Goal: Task Accomplishment & Management: Manage account settings

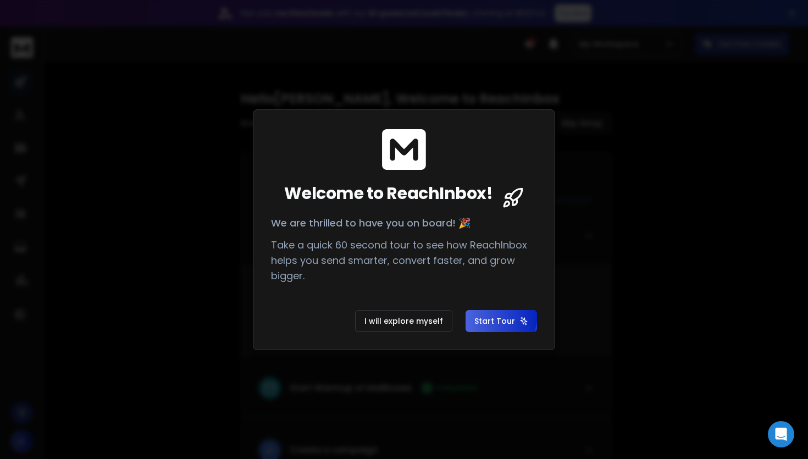
click at [516, 323] on span "Start Tour" at bounding box center [502, 321] width 54 height 11
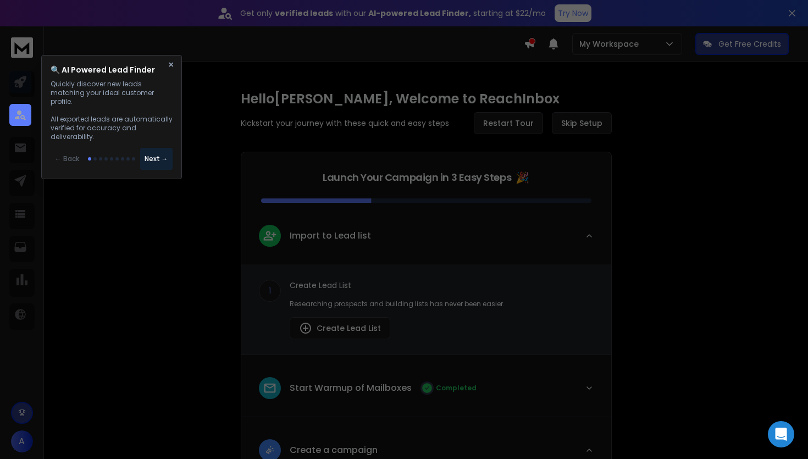
click at [153, 162] on button "Next →" at bounding box center [156, 159] width 32 height 22
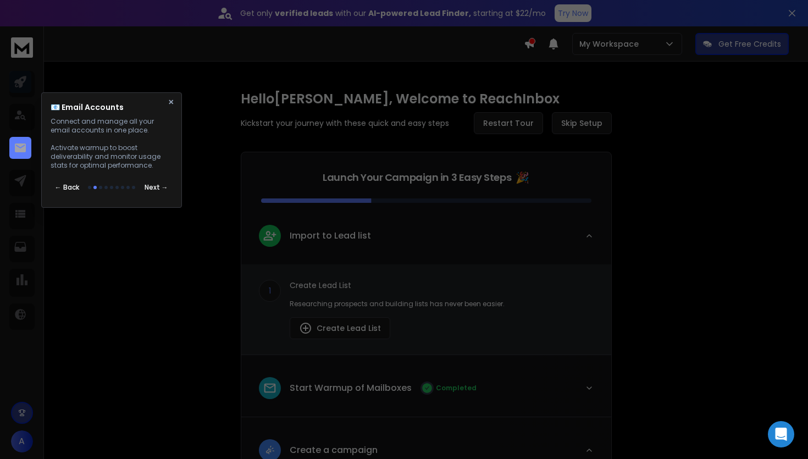
click at [153, 162] on p "Connect and manage all your email accounts in one place. Activate warmup to boo…" at bounding box center [112, 143] width 122 height 53
click at [157, 172] on div "📧 Email Accounts × Connect and manage all your email accounts in one place. Act…" at bounding box center [111, 149] width 141 height 115
click at [157, 181] on button "Next →" at bounding box center [156, 188] width 32 height 22
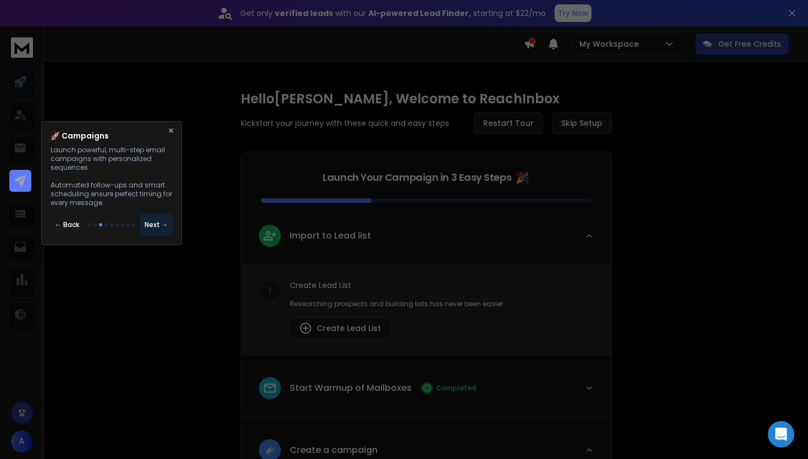
click at [154, 226] on button "Next →" at bounding box center [156, 225] width 32 height 22
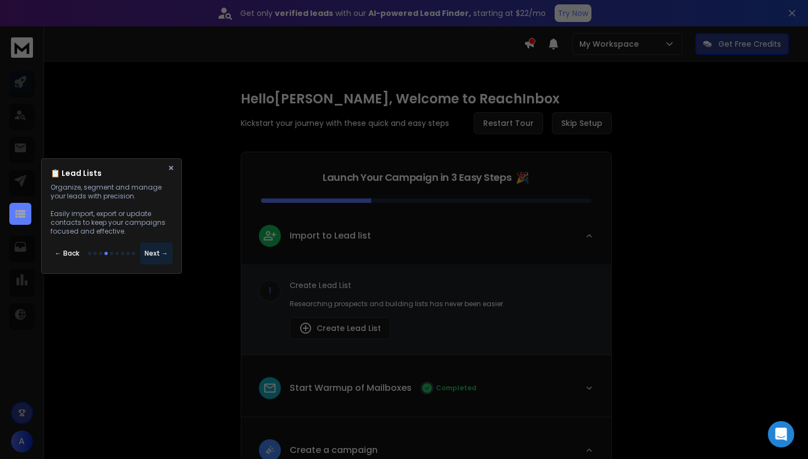
click at [155, 261] on button "Next →" at bounding box center [156, 254] width 32 height 22
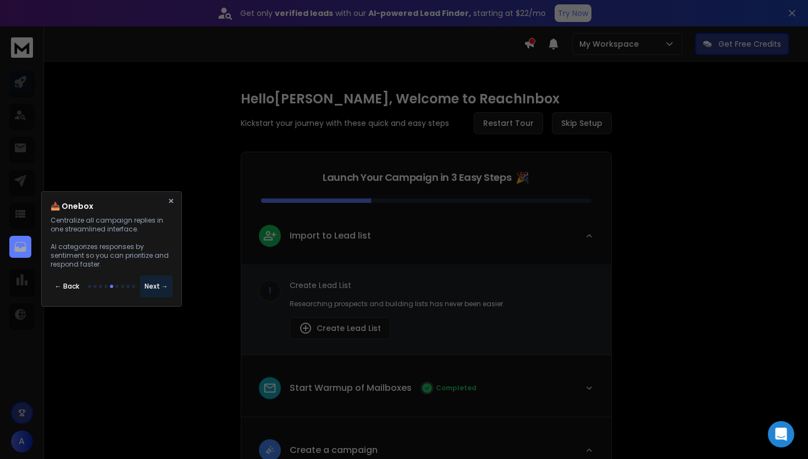
click at [160, 287] on button "Next →" at bounding box center [156, 287] width 32 height 22
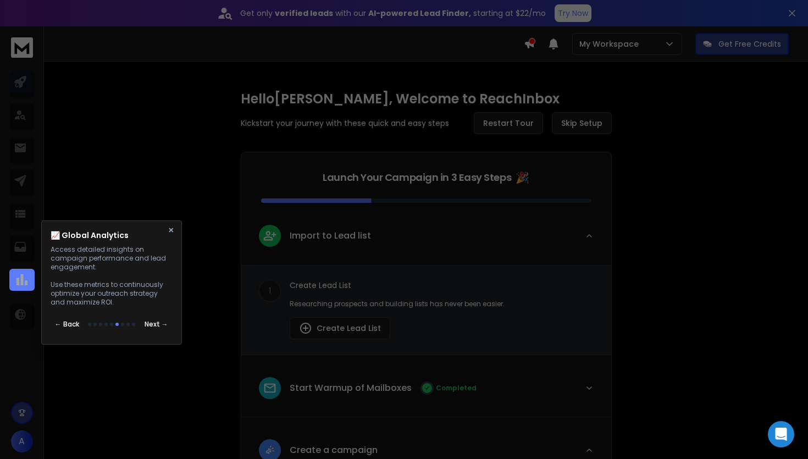
click at [160, 287] on p "Access detailed insights on campaign performance and lead engagement. Use these…" at bounding box center [112, 276] width 122 height 62
click at [161, 332] on button "Next →" at bounding box center [156, 324] width 32 height 22
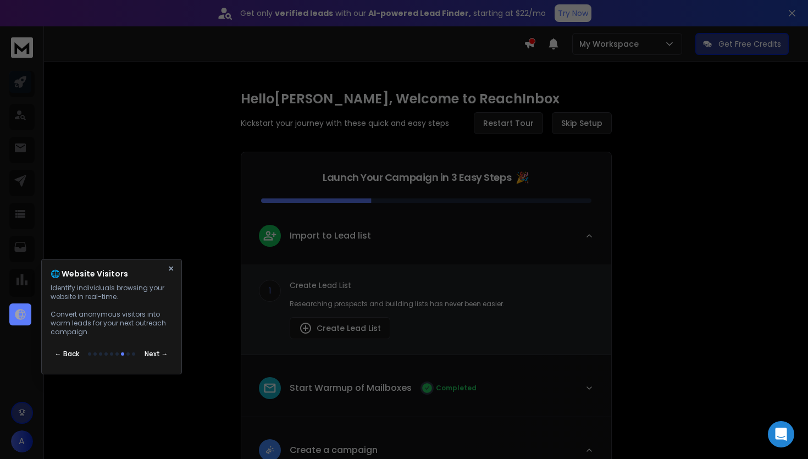
click at [161, 332] on p "Identify individuals browsing your website in real-time. Convert anonymous visi…" at bounding box center [112, 310] width 122 height 53
click at [156, 359] on button "Next →" at bounding box center [156, 354] width 32 height 22
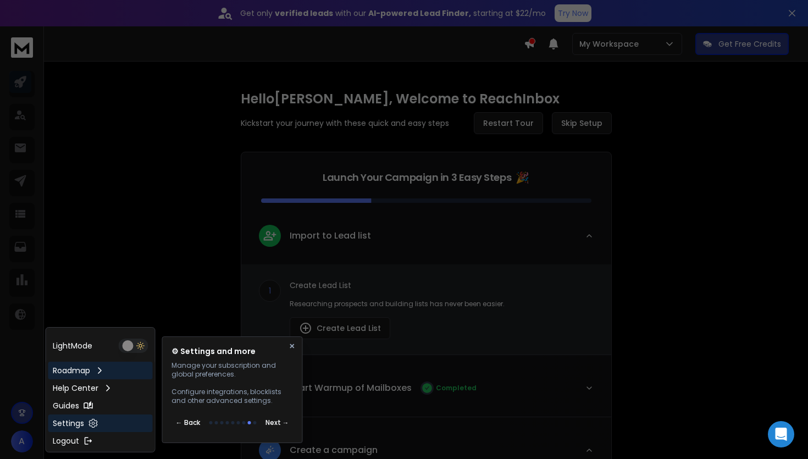
click at [156, 359] on div "Hello Arvinda , Welcome to ReachInbox Kickstart your journey with these quick a…" at bounding box center [426, 466] width 729 height 787
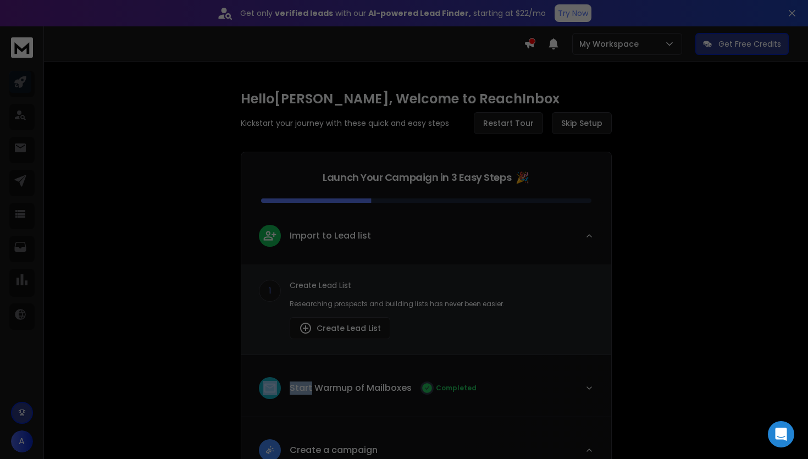
click at [200, 277] on div "Hello Arvinda , Welcome to ReachInbox Kickstart your journey with these quick a…" at bounding box center [426, 466] width 729 height 787
click at [489, 21] on div "Get only verified leads with our AI-powered Lead Finder, starting at $22/mo" at bounding box center [381, 13] width 329 height 16
click at [177, 90] on div "Hello Arvinda , Welcome to ReachInbox Kickstart your journey with these quick a…" at bounding box center [426, 466] width 729 height 787
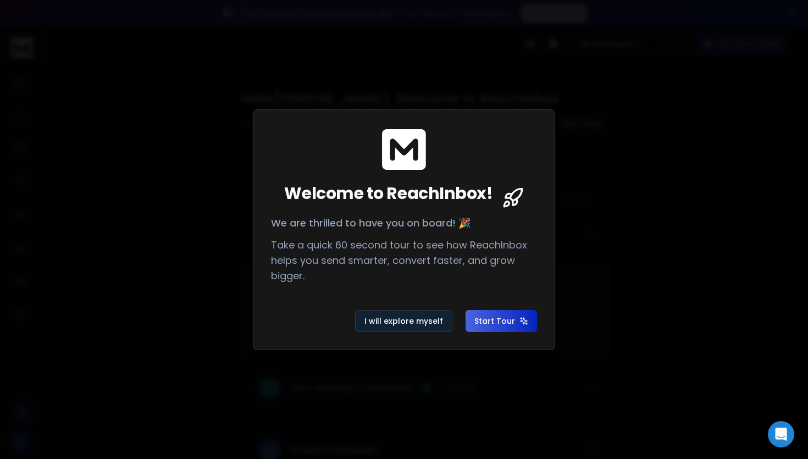
click at [416, 326] on button "I will explore myself" at bounding box center [403, 321] width 97 height 22
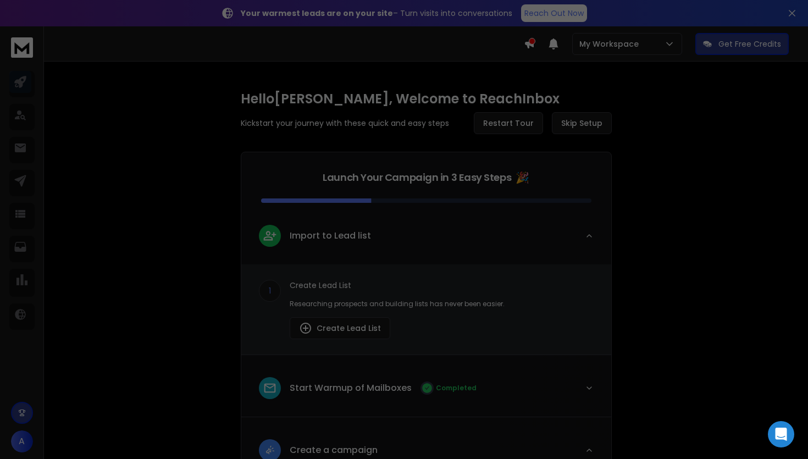
click at [557, 82] on div "Hello Arvinda , Welcome to ReachInbox Kickstart your journey with these quick a…" at bounding box center [426, 466] width 729 height 787
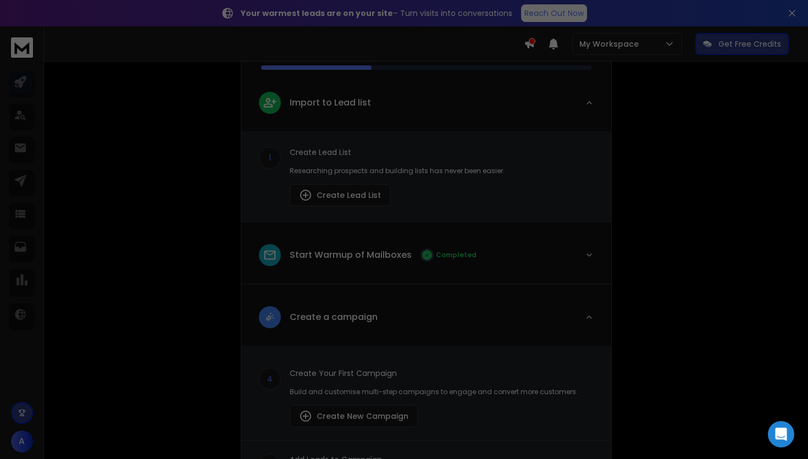
scroll to position [411, 0]
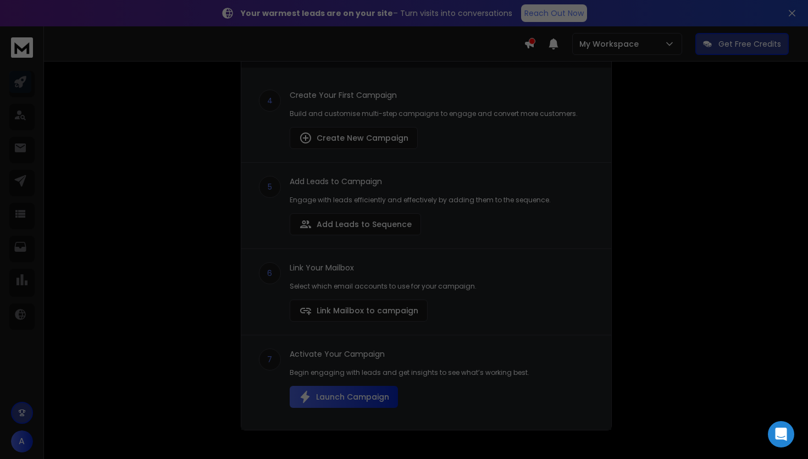
click at [173, 85] on div "Hello Arvinda , Welcome to ReachInbox Kickstart your journey with these quick a…" at bounding box center [426, 54] width 729 height 787
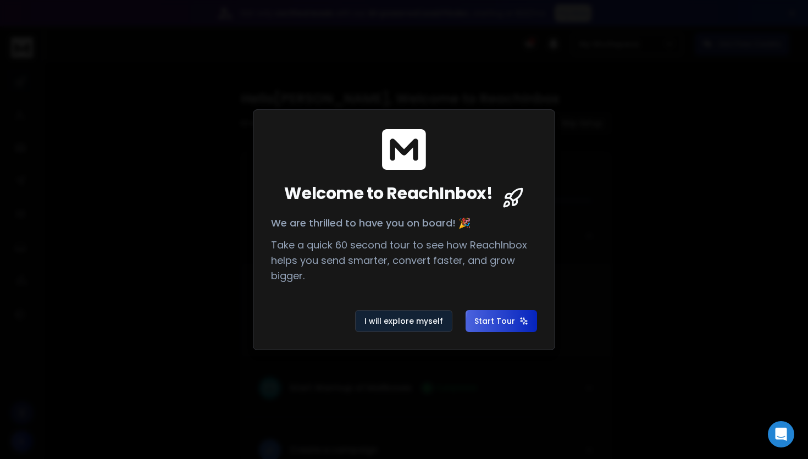
click at [396, 329] on button "I will explore myself" at bounding box center [403, 321] width 97 height 22
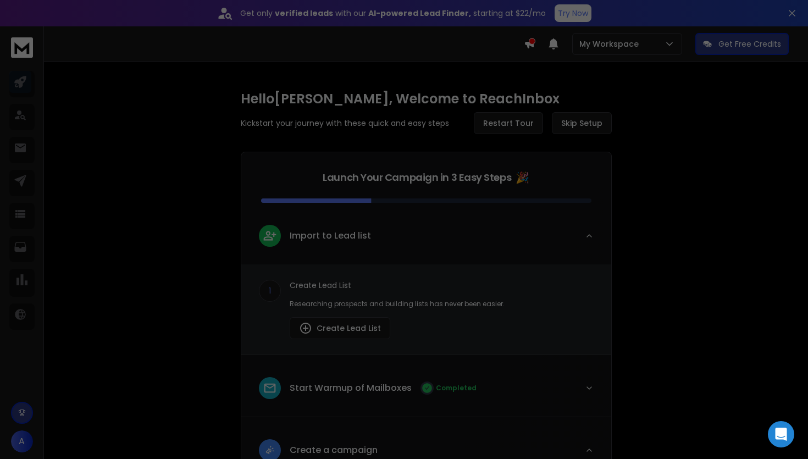
click at [29, 121] on div at bounding box center [21, 117] width 25 height 26
click at [21, 118] on div at bounding box center [21, 117] width 25 height 26
click at [21, 151] on div at bounding box center [21, 150] width 25 height 26
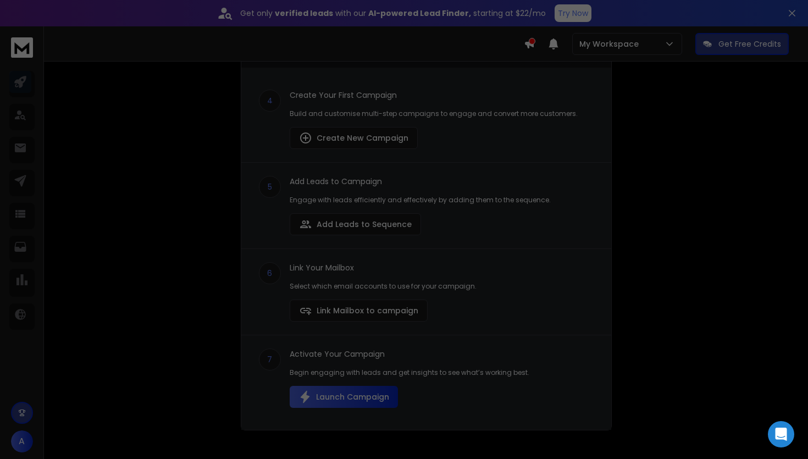
click at [205, 277] on div "Hello Arvinda , Welcome to ReachInbox Kickstart your journey with these quick a…" at bounding box center [426, 54] width 729 height 787
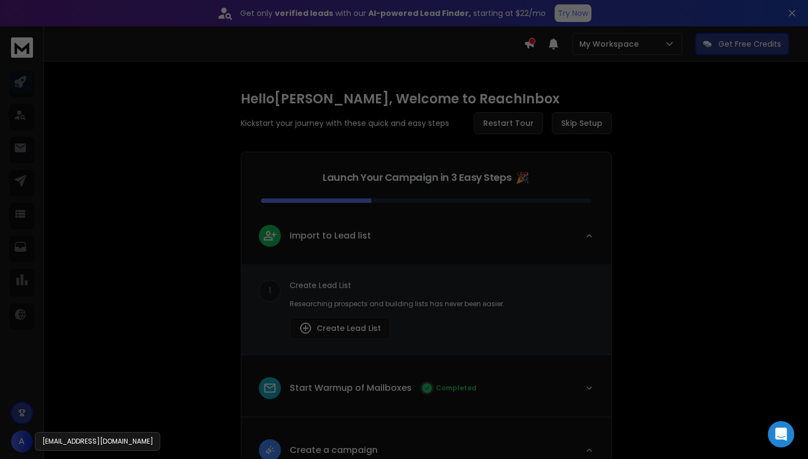
click at [21, 439] on span "A" at bounding box center [22, 442] width 22 height 22
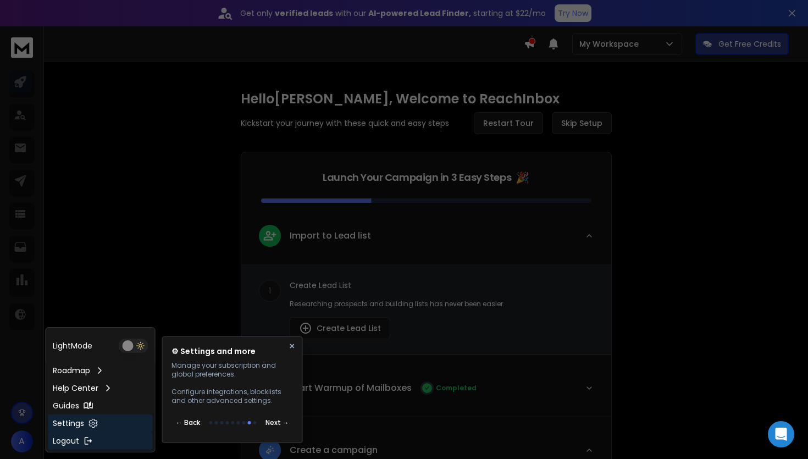
click at [74, 437] on p "Logout" at bounding box center [66, 441] width 26 height 11
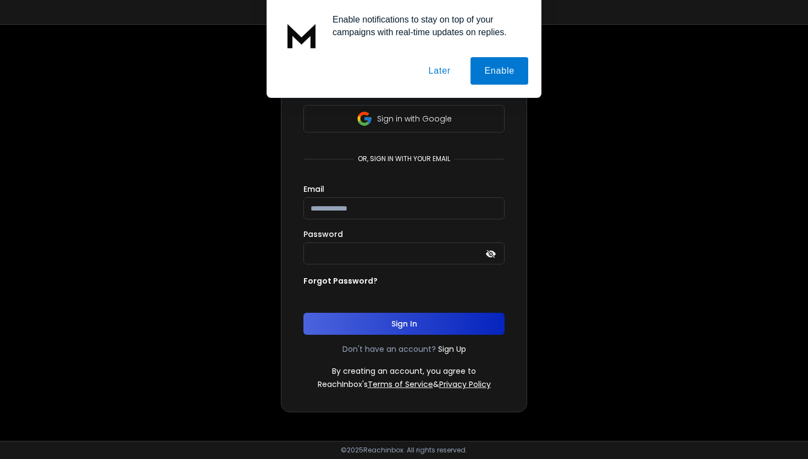
type input "**********"
click at [385, 329] on button "Sign In" at bounding box center [404, 324] width 201 height 22
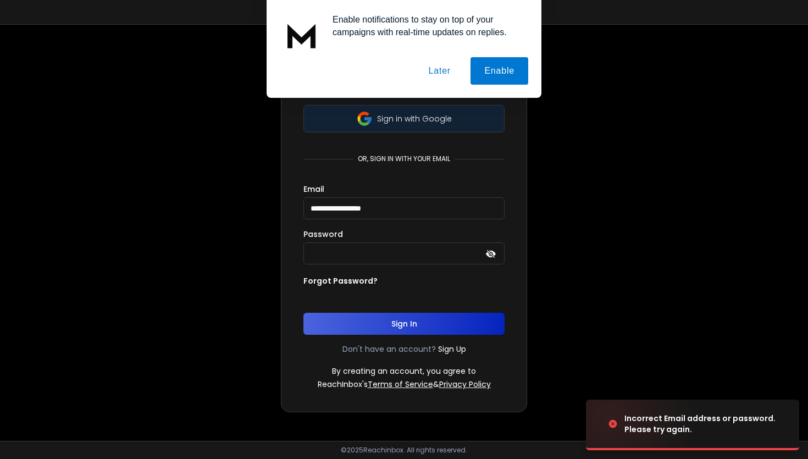
click at [409, 130] on button "Sign in with Google" at bounding box center [404, 118] width 201 height 27
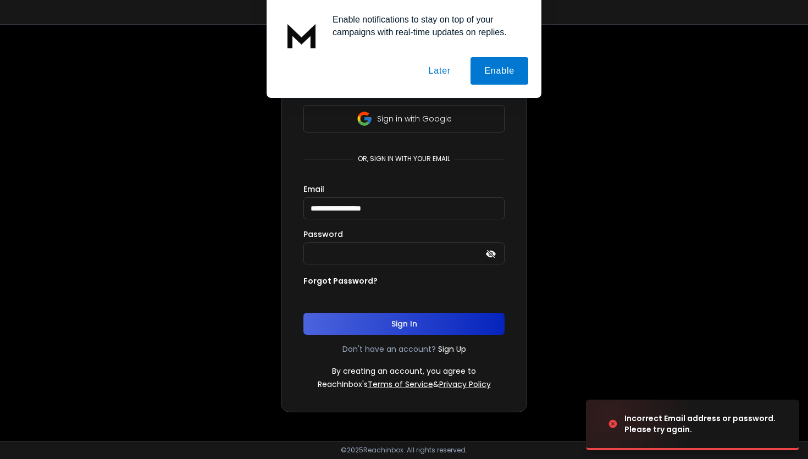
click at [439, 71] on button "Later" at bounding box center [439, 70] width 49 height 27
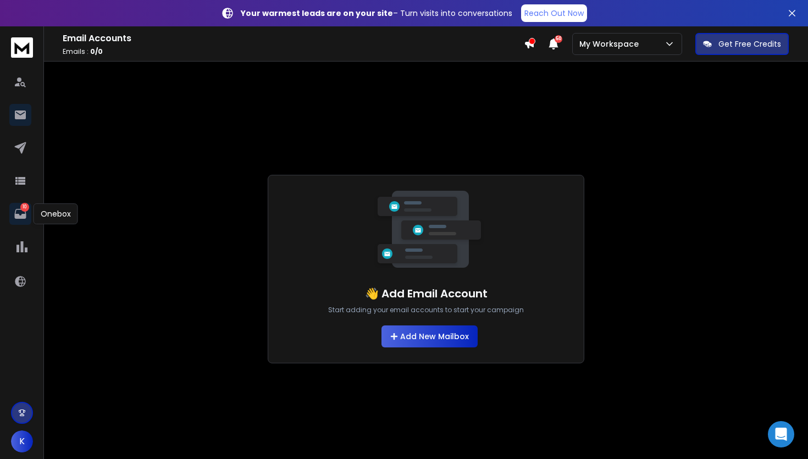
click at [18, 207] on icon at bounding box center [20, 213] width 13 height 13
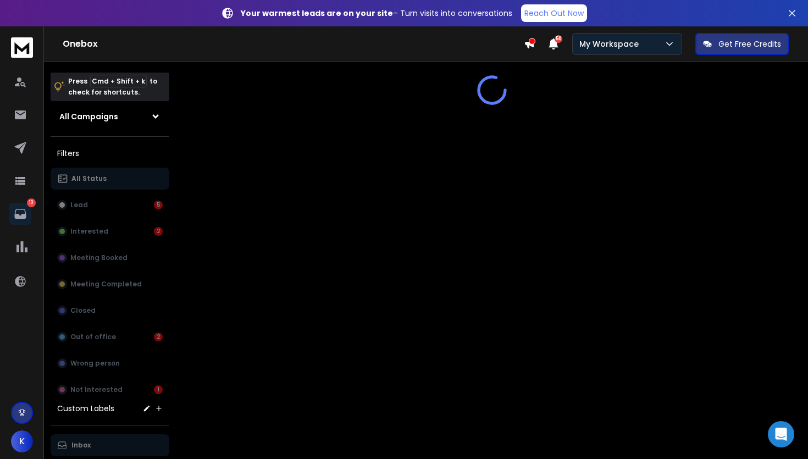
click at [594, 49] on button "My Workspace" at bounding box center [627, 44] width 110 height 22
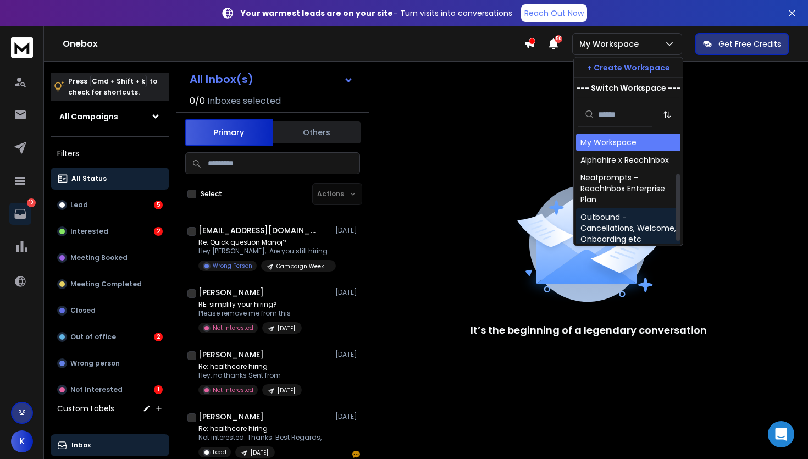
scroll to position [68, 0]
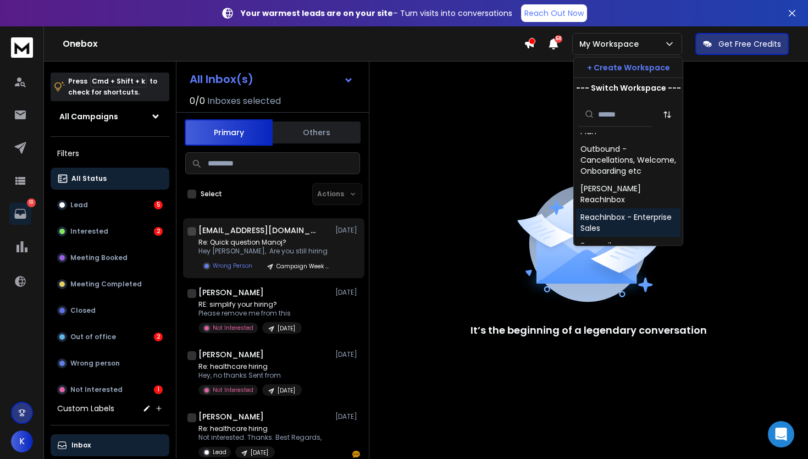
click at [255, 234] on h1 "[EMAIL_ADDRESS][DOMAIN_NAME]" at bounding box center [259, 230] width 121 height 11
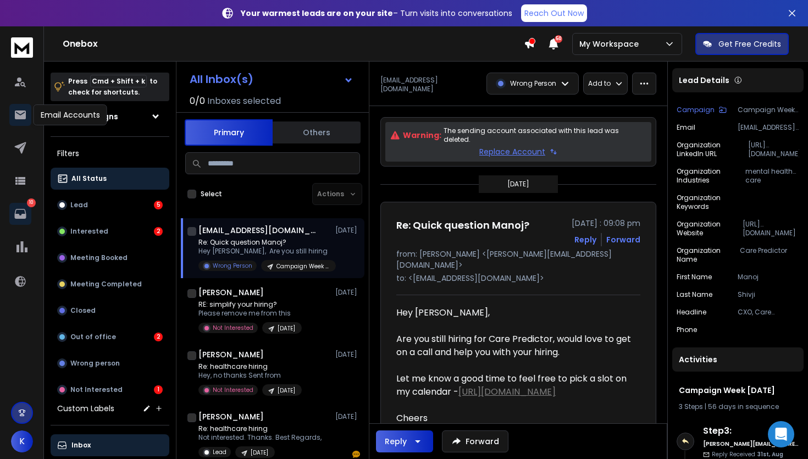
click at [21, 112] on icon at bounding box center [20, 115] width 11 height 9
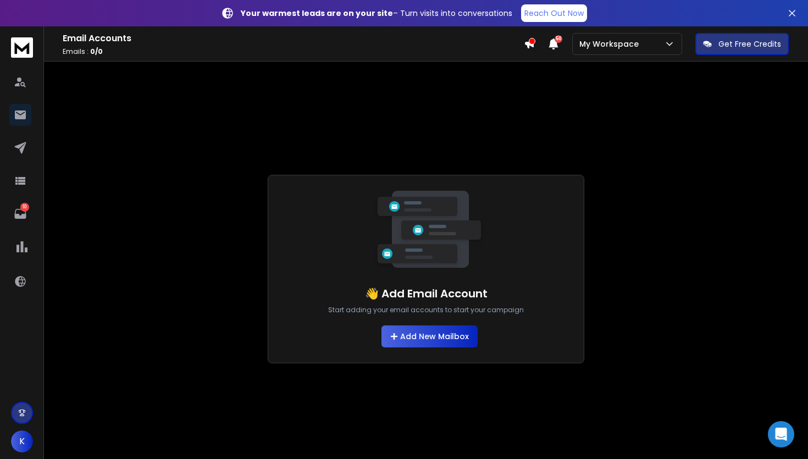
click at [453, 339] on button "Add New Mailbox" at bounding box center [430, 337] width 96 height 22
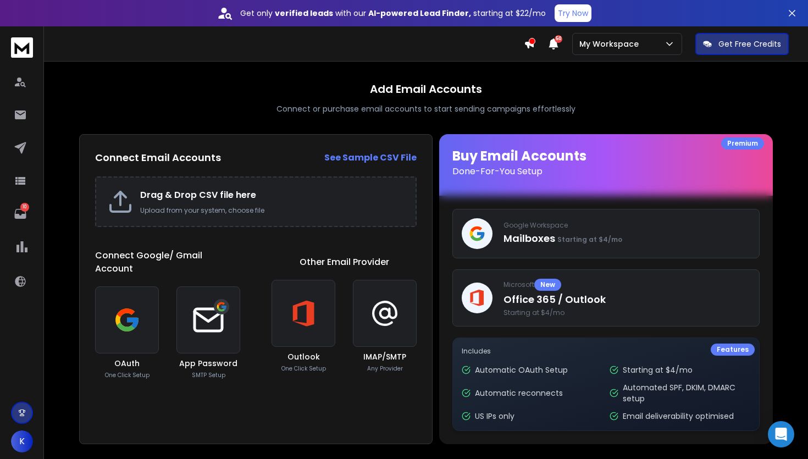
click at [218, 308] on icon at bounding box center [221, 310] width 7 height 4
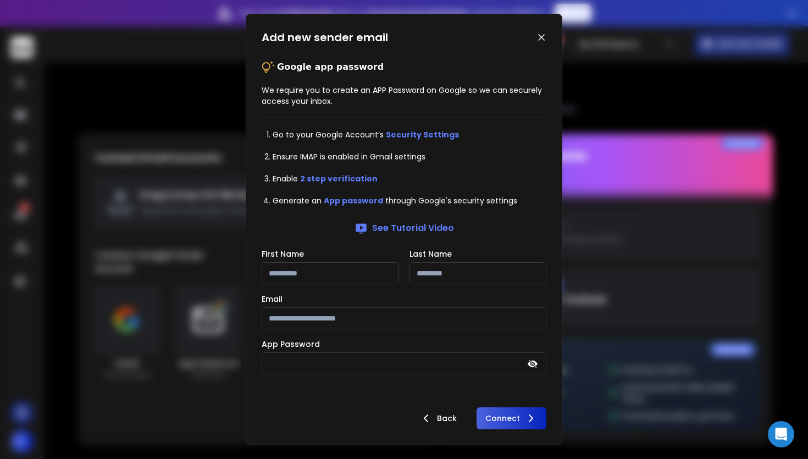
click at [321, 321] on input "email" at bounding box center [404, 318] width 285 height 22
paste input "**********"
type input "**********"
click at [330, 268] on input "text" at bounding box center [330, 273] width 137 height 22
paste input "**********"
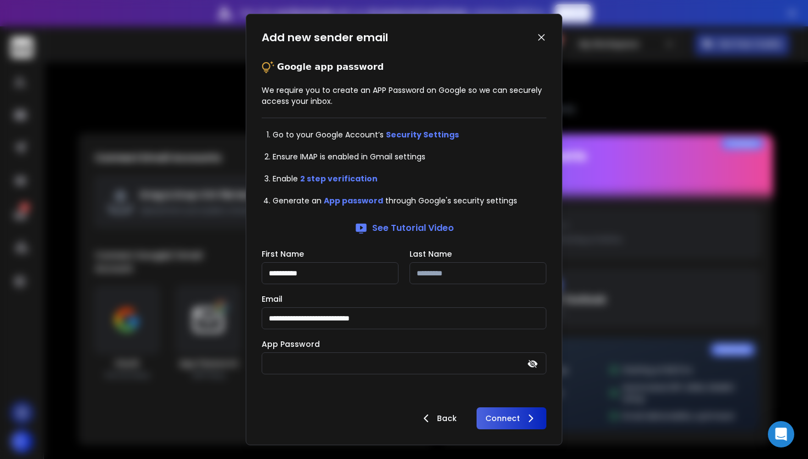
type input "**********"
click at [462, 271] on input "text" at bounding box center [478, 273] width 137 height 22
paste input "******"
type input "******"
click at [514, 425] on button "Connect" at bounding box center [512, 418] width 70 height 22
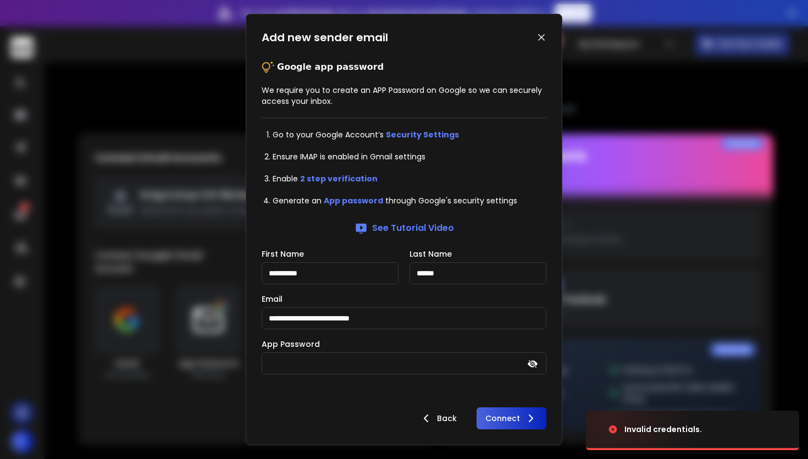
drag, startPoint x: 462, startPoint y: 271, endPoint x: 536, endPoint y: 361, distance: 116.9
click at [536, 361] on icon at bounding box center [533, 364] width 10 height 10
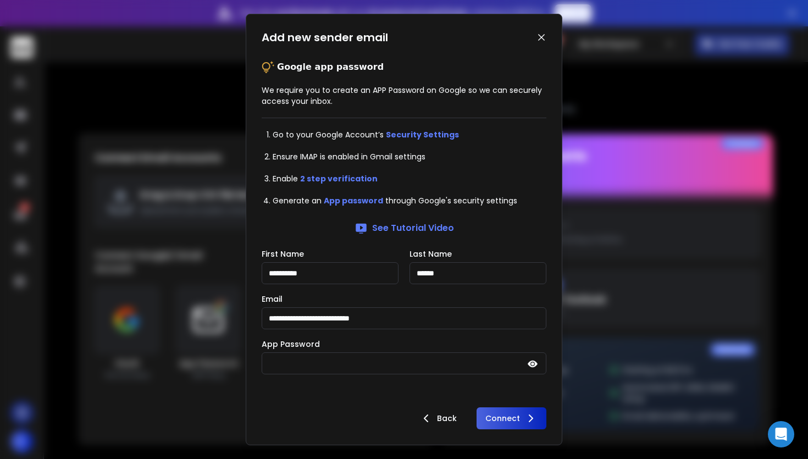
drag, startPoint x: 536, startPoint y: 361, endPoint x: 516, endPoint y: 420, distance: 62.1
click at [516, 420] on button "Connect" at bounding box center [512, 418] width 70 height 22
